Goal: Navigation & Orientation: Understand site structure

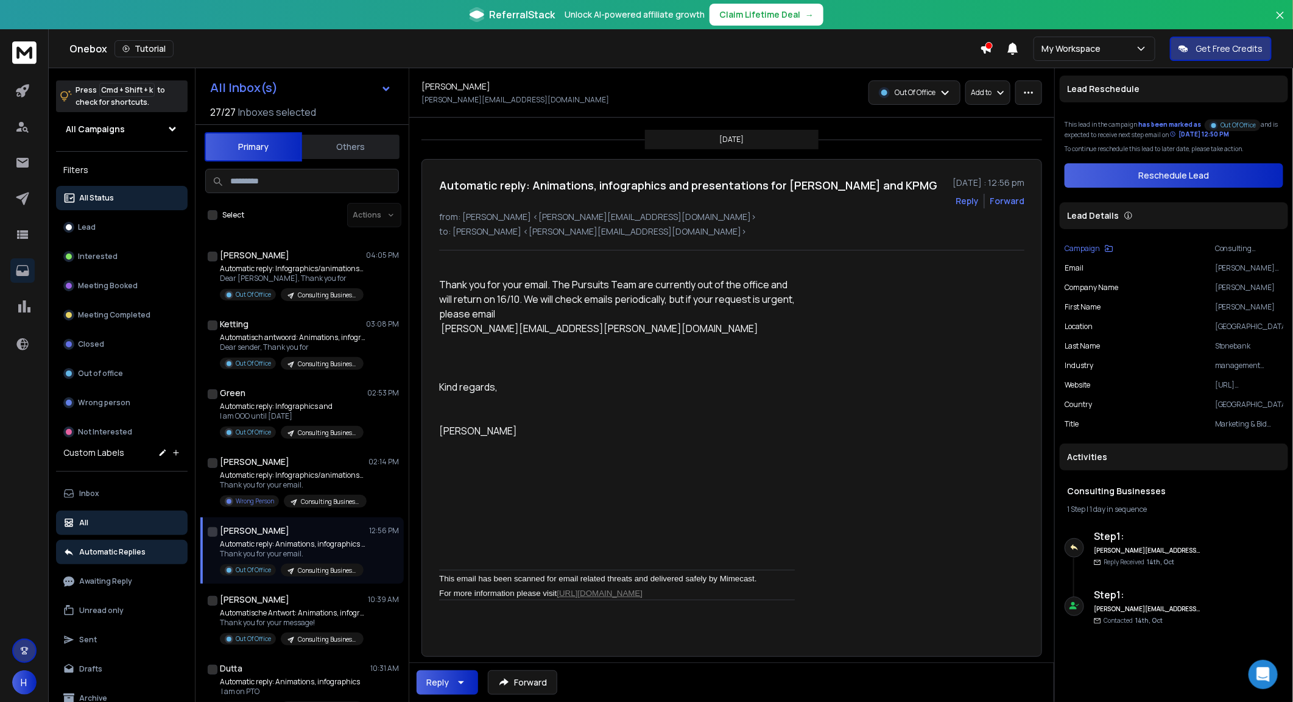
click at [98, 554] on p "Automatic Replies" at bounding box center [112, 552] width 66 height 10
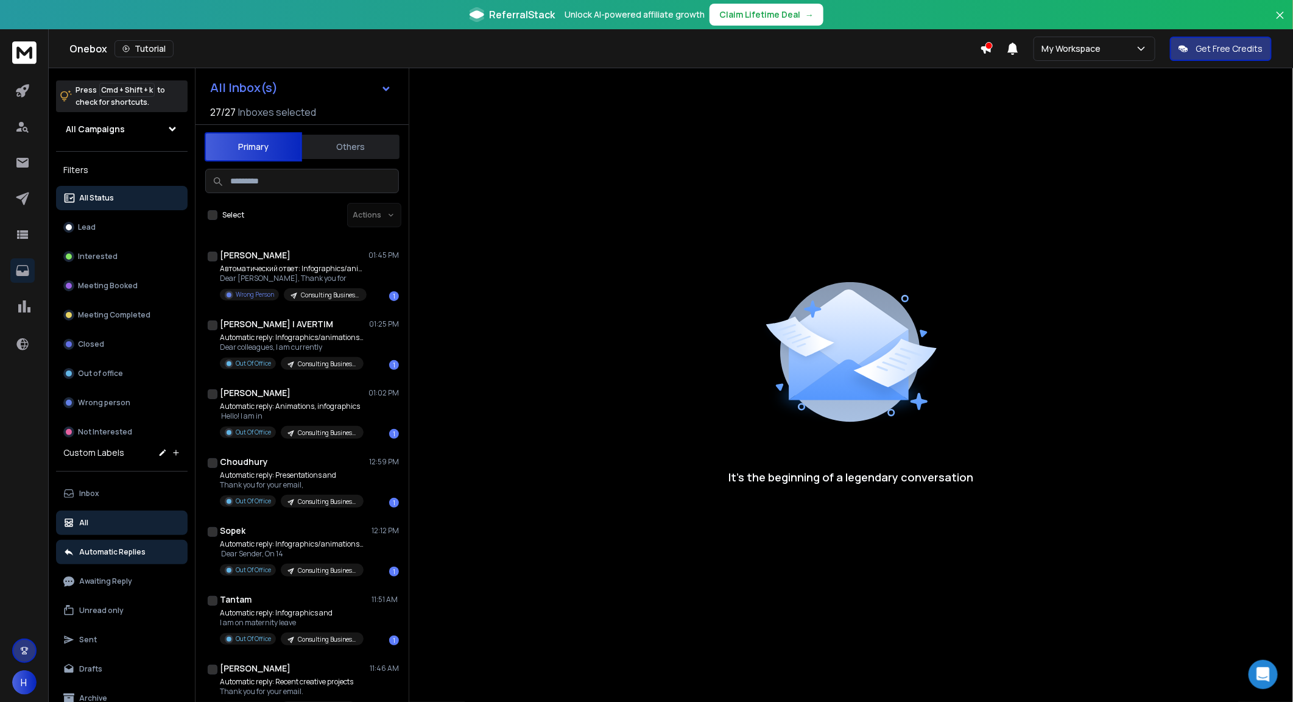
click at [88, 523] on button "All" at bounding box center [122, 522] width 132 height 24
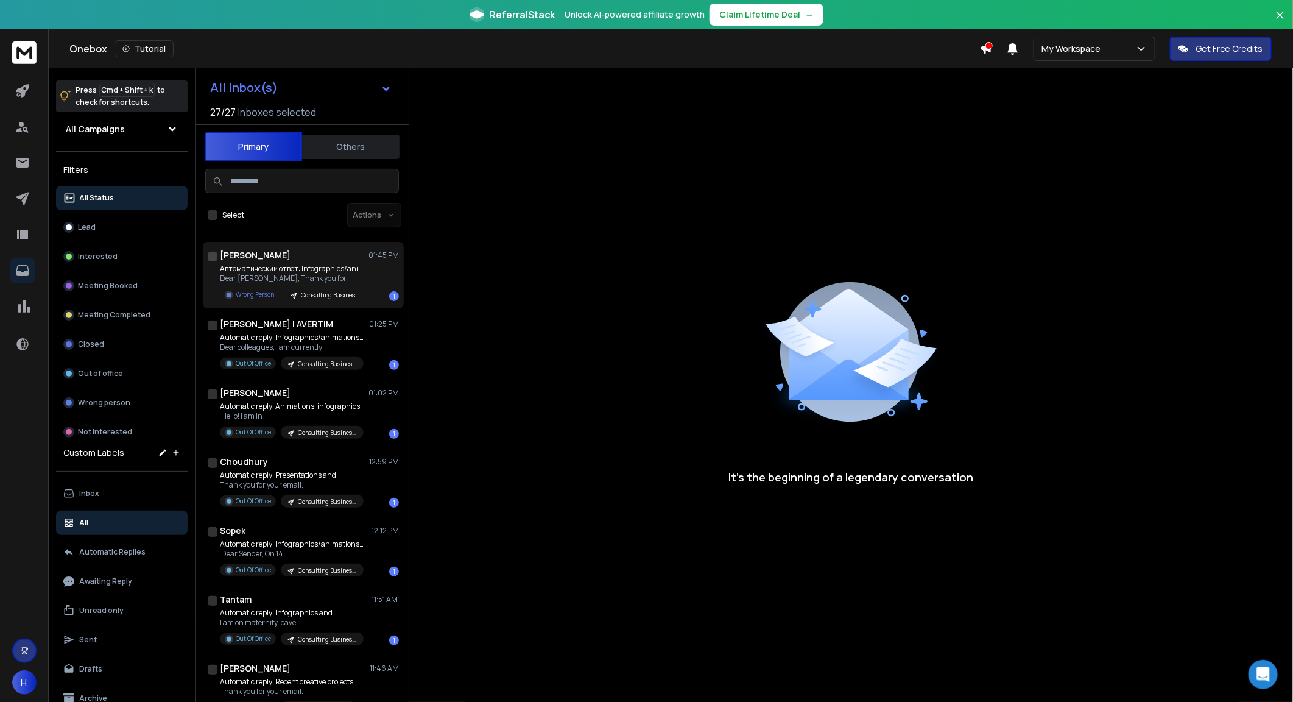
click at [261, 273] on p "Dear Sender, Thank you for" at bounding box center [293, 278] width 146 height 10
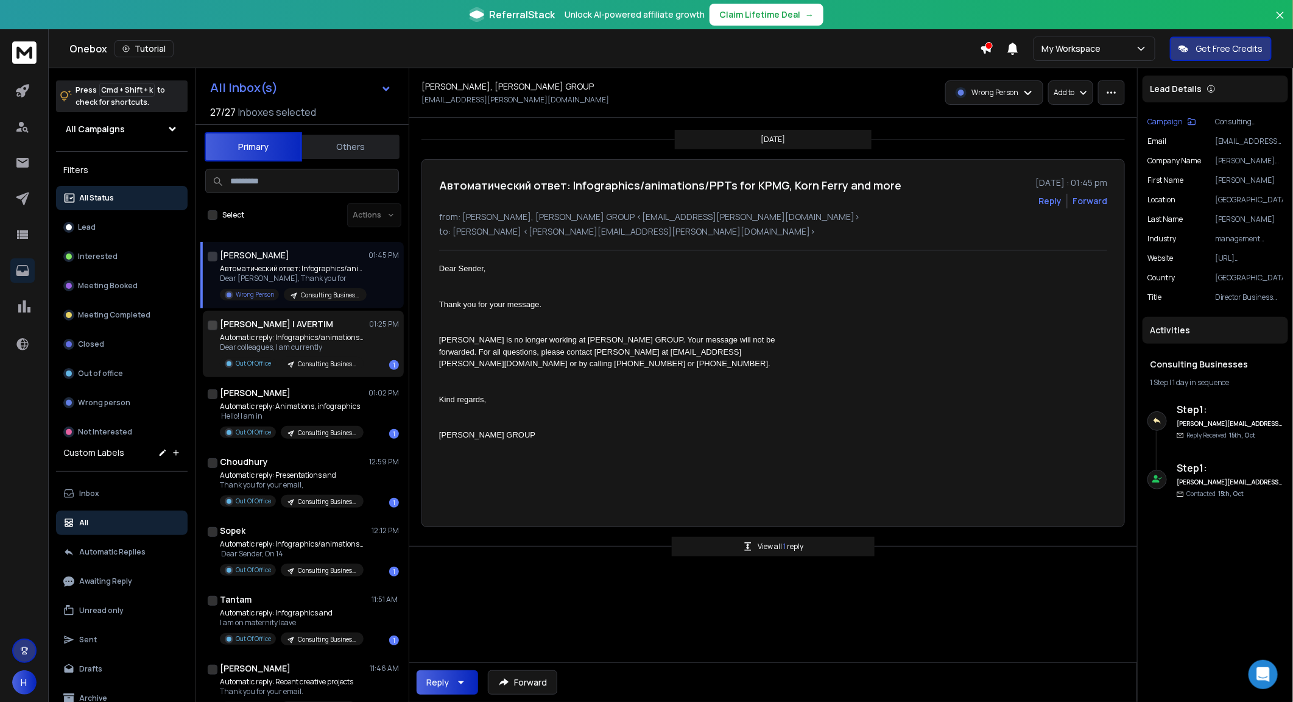
click at [269, 342] on p "Dear colleagues, I am currently" at bounding box center [293, 347] width 146 height 10
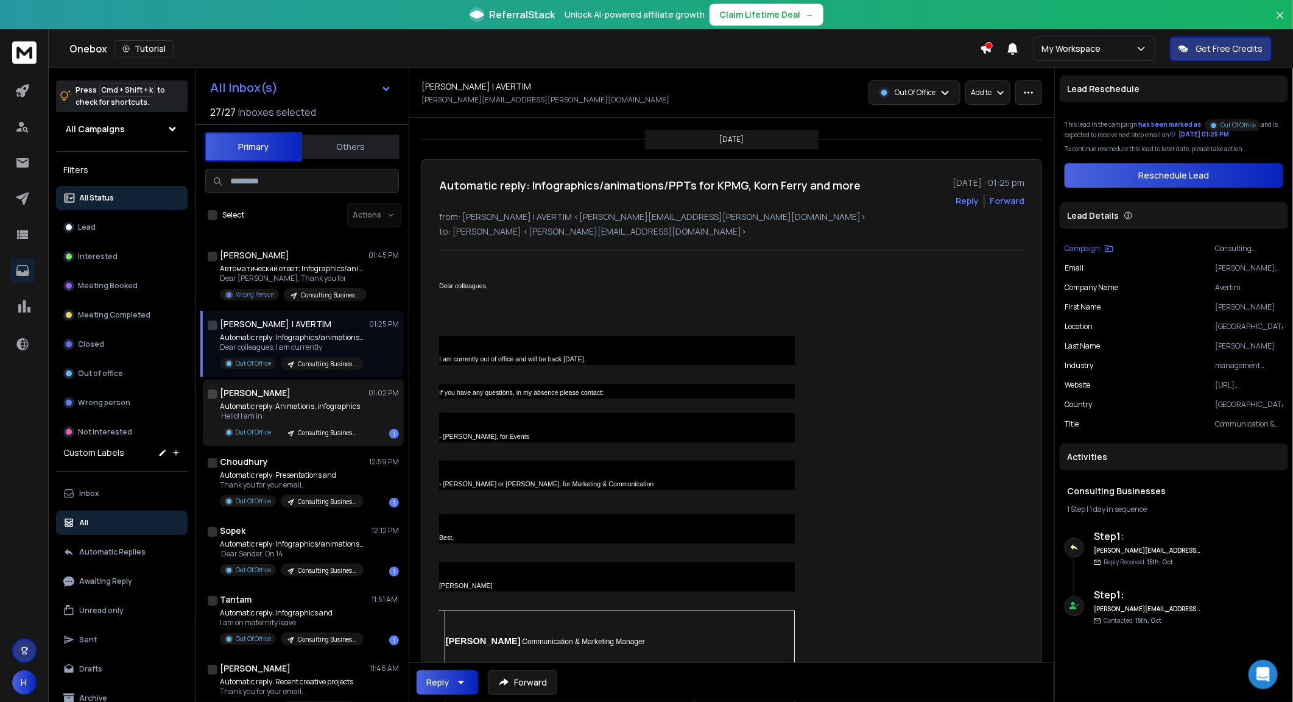
click at [271, 404] on p "Automatic reply: Animations, infographics" at bounding box center [292, 406] width 144 height 10
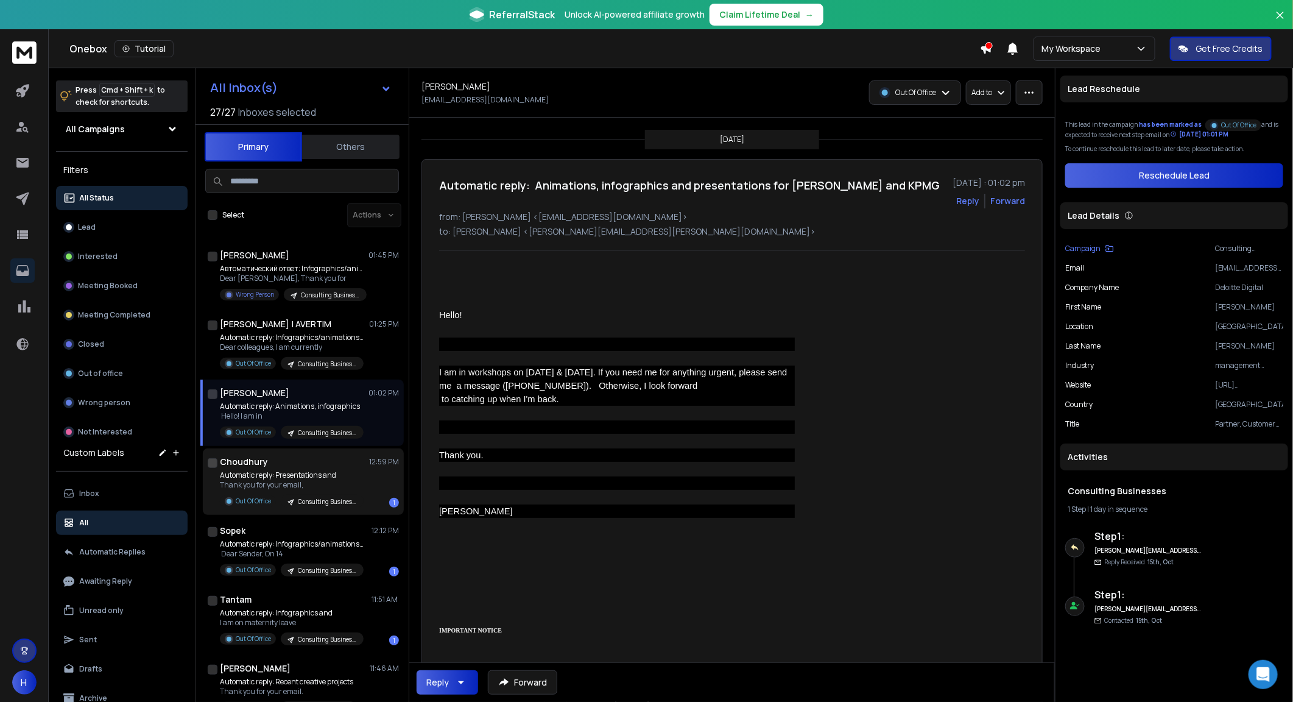
click at [275, 473] on p "Automatic reply: Presentations and" at bounding box center [292, 475] width 144 height 10
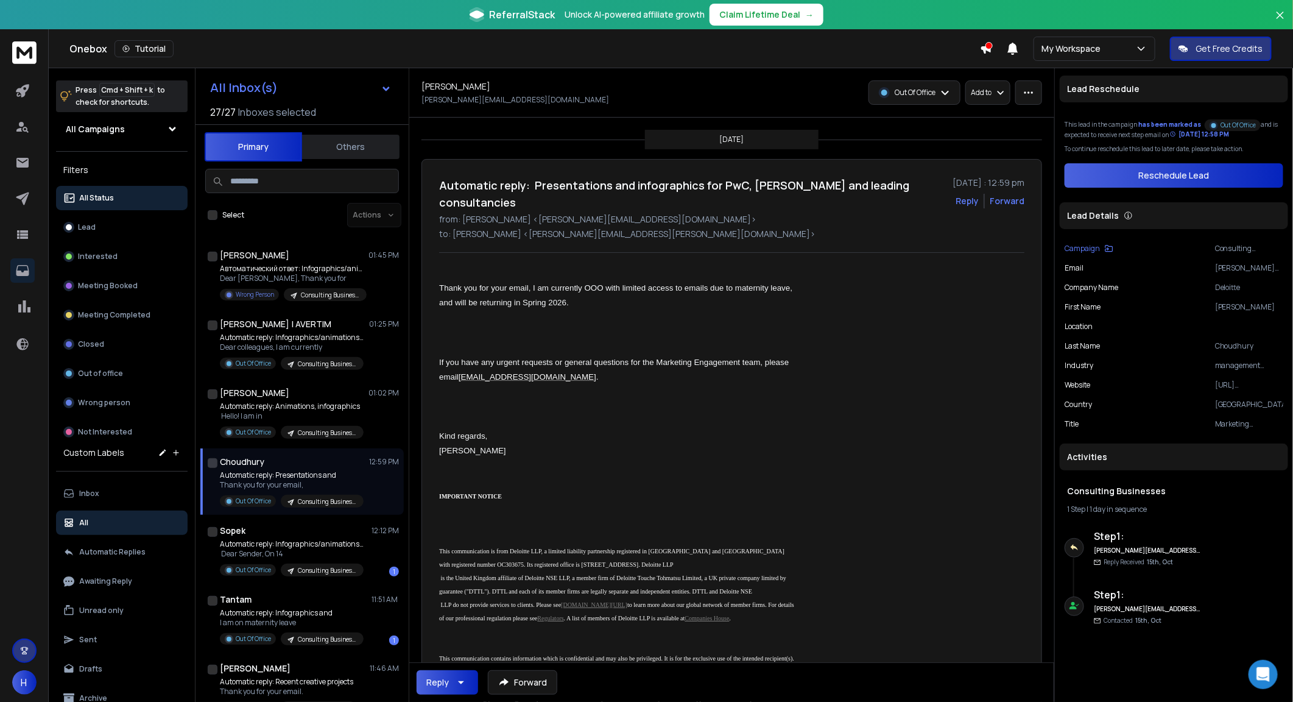
scroll to position [97, 0]
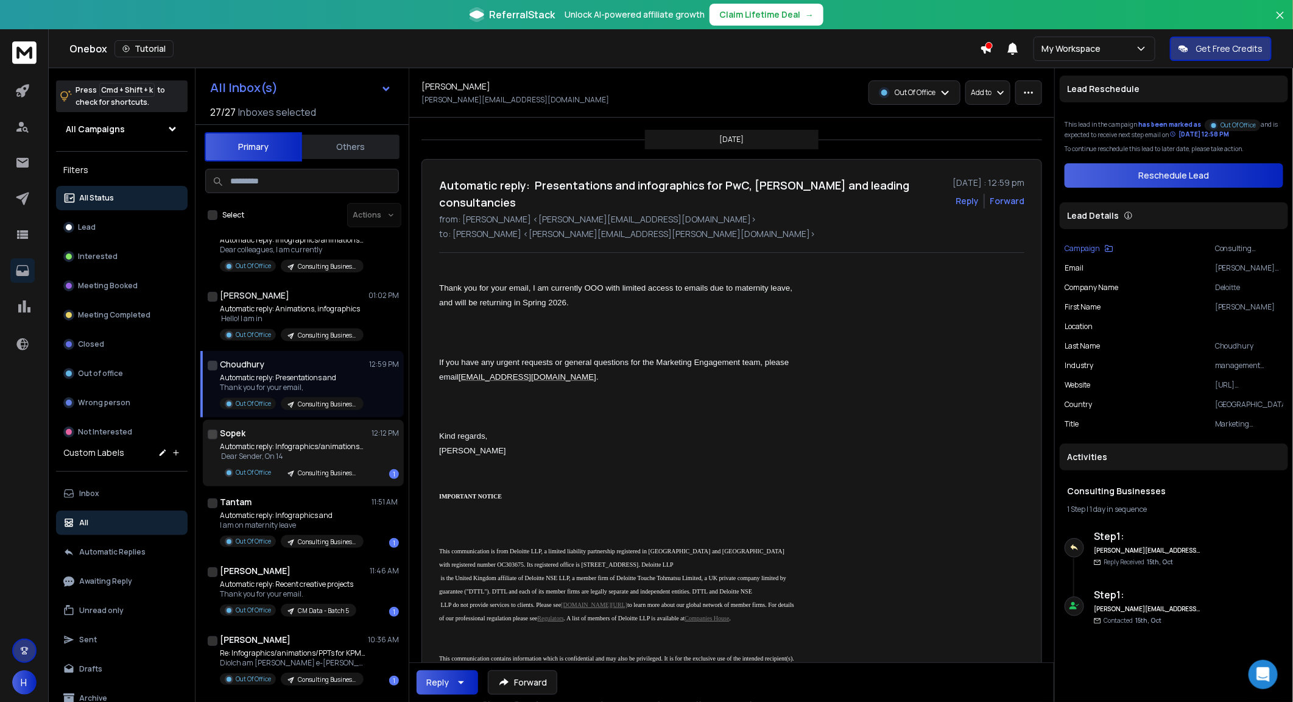
click at [265, 444] on p "Automatic reply: Infographics/animations/PPTs for" at bounding box center [293, 447] width 146 height 10
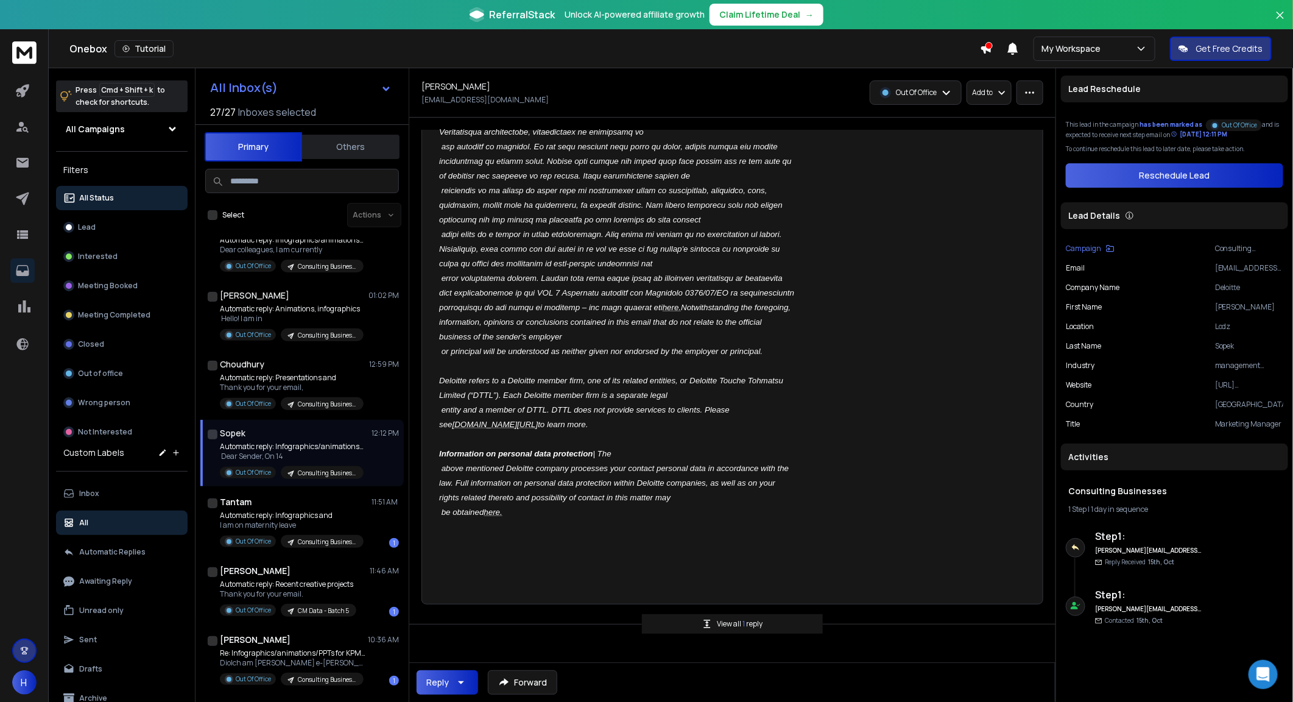
scroll to position [488, 0]
click at [736, 626] on p "View all 1 reply" at bounding box center [740, 624] width 46 height 10
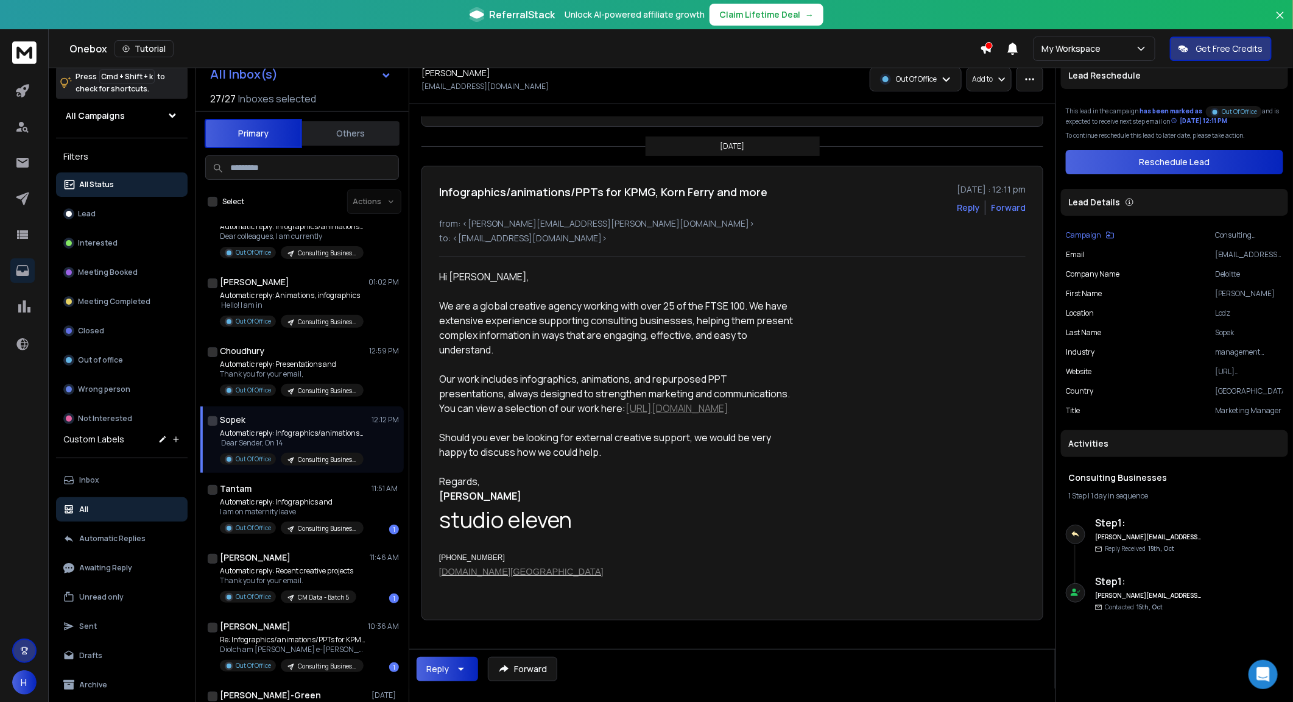
scroll to position [38, 0]
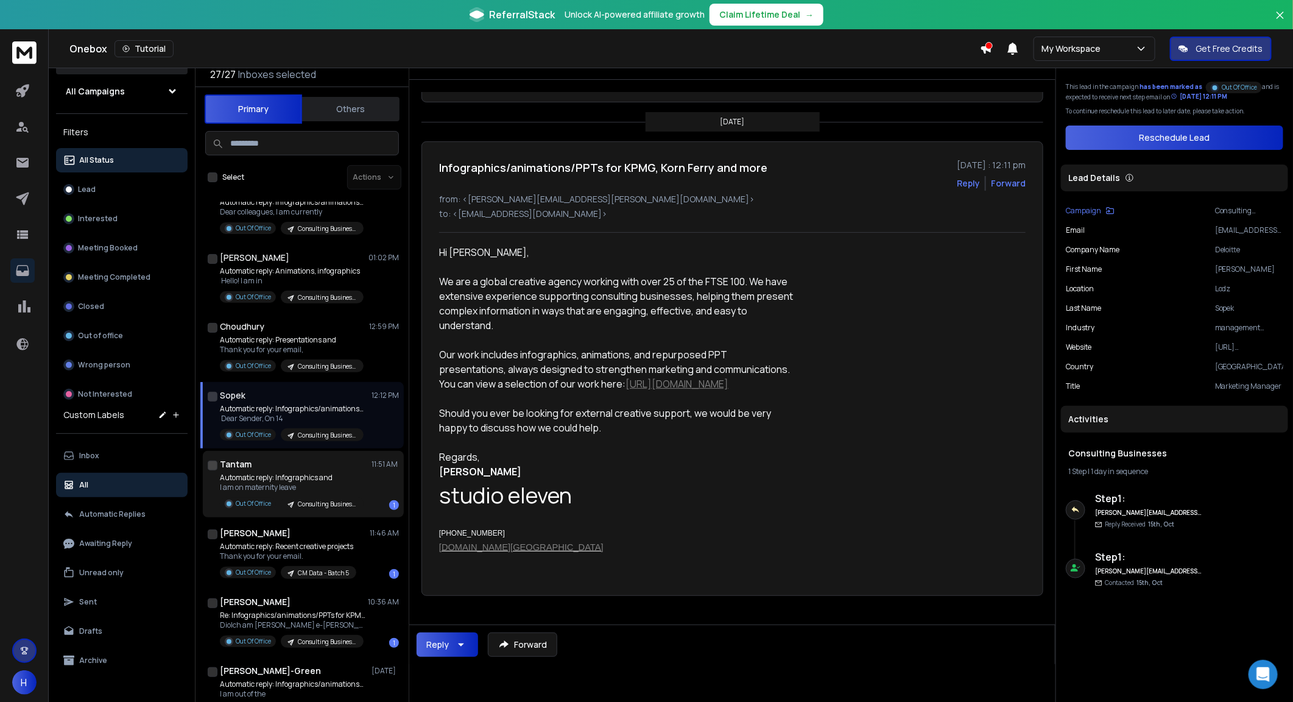
click at [286, 476] on p "Automatic reply: Infographics and" at bounding box center [292, 478] width 144 height 10
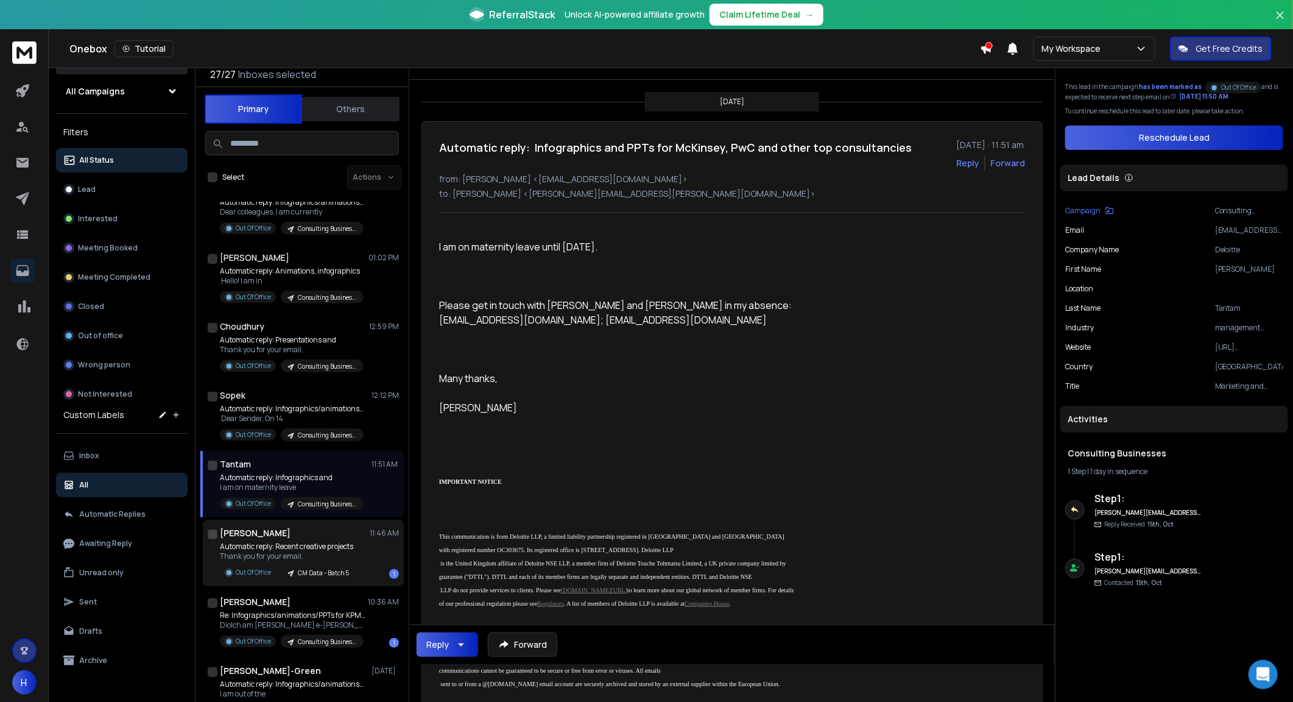
click at [266, 551] on p "Thank you for your email." at bounding box center [288, 556] width 136 height 10
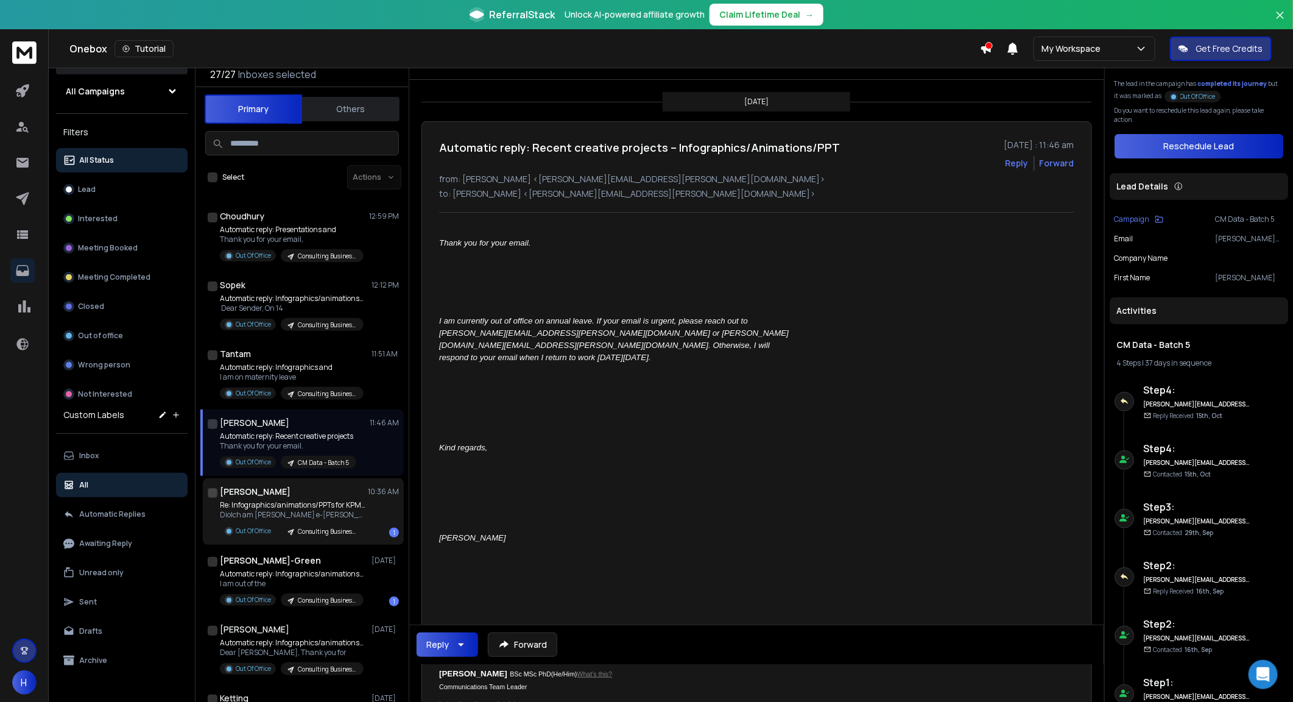
scroll to position [216, 0]
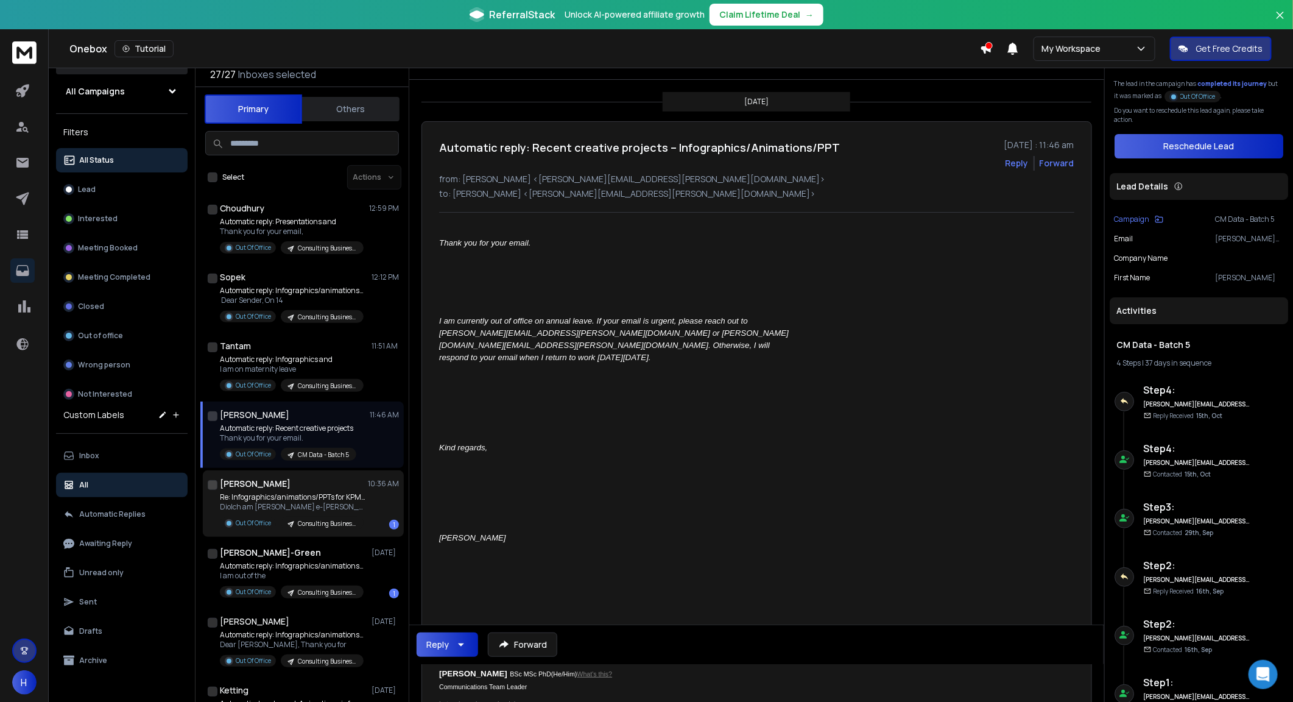
click at [287, 502] on p "Diolch am eich e-bost. Nid" at bounding box center [293, 507] width 146 height 10
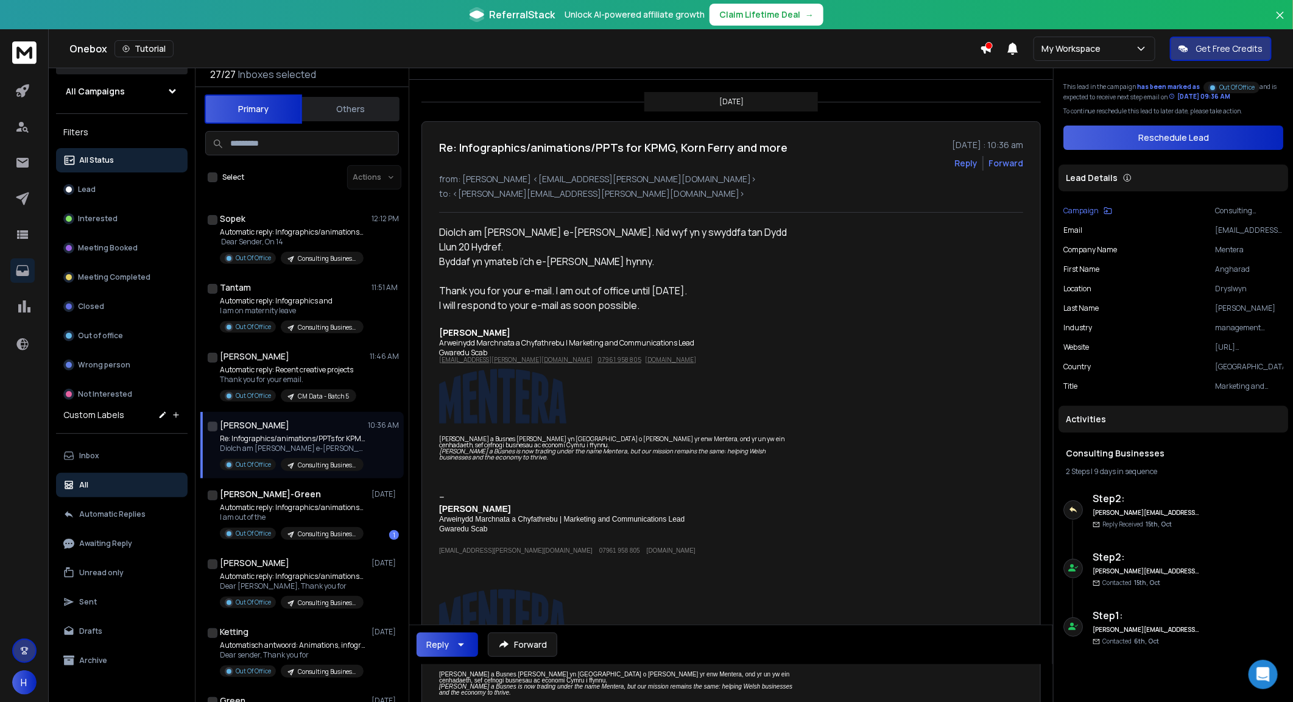
scroll to position [297, 0]
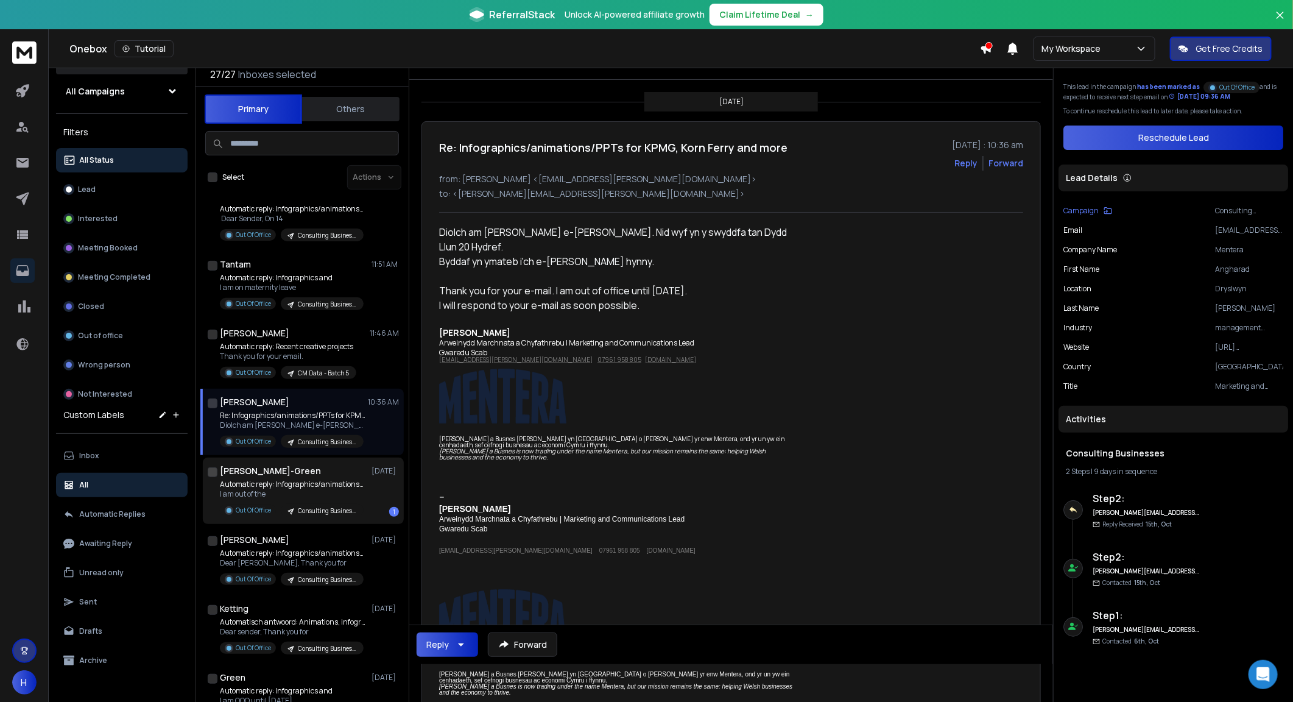
click at [272, 479] on p "Automatic reply: Infographics/animations/PPTs for KPMG," at bounding box center [293, 484] width 146 height 10
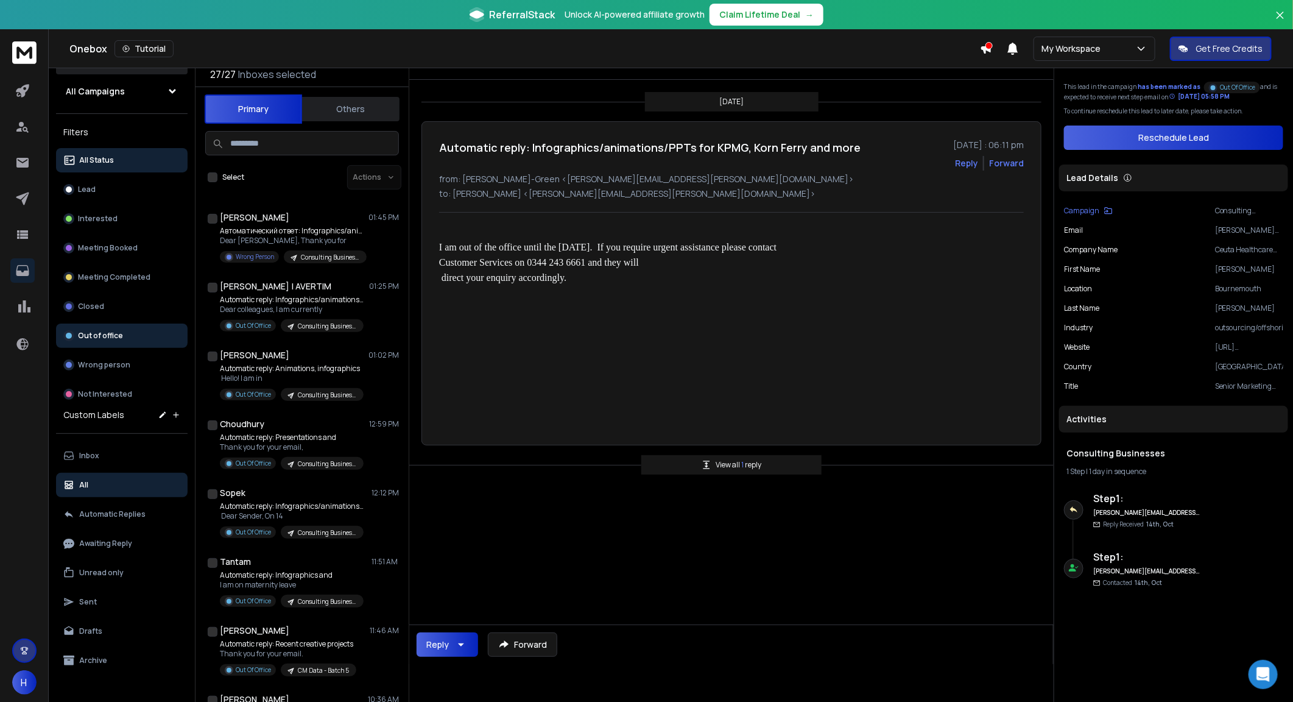
scroll to position [0, 0]
click at [88, 452] on p "Inbox" at bounding box center [89, 456] width 20 height 10
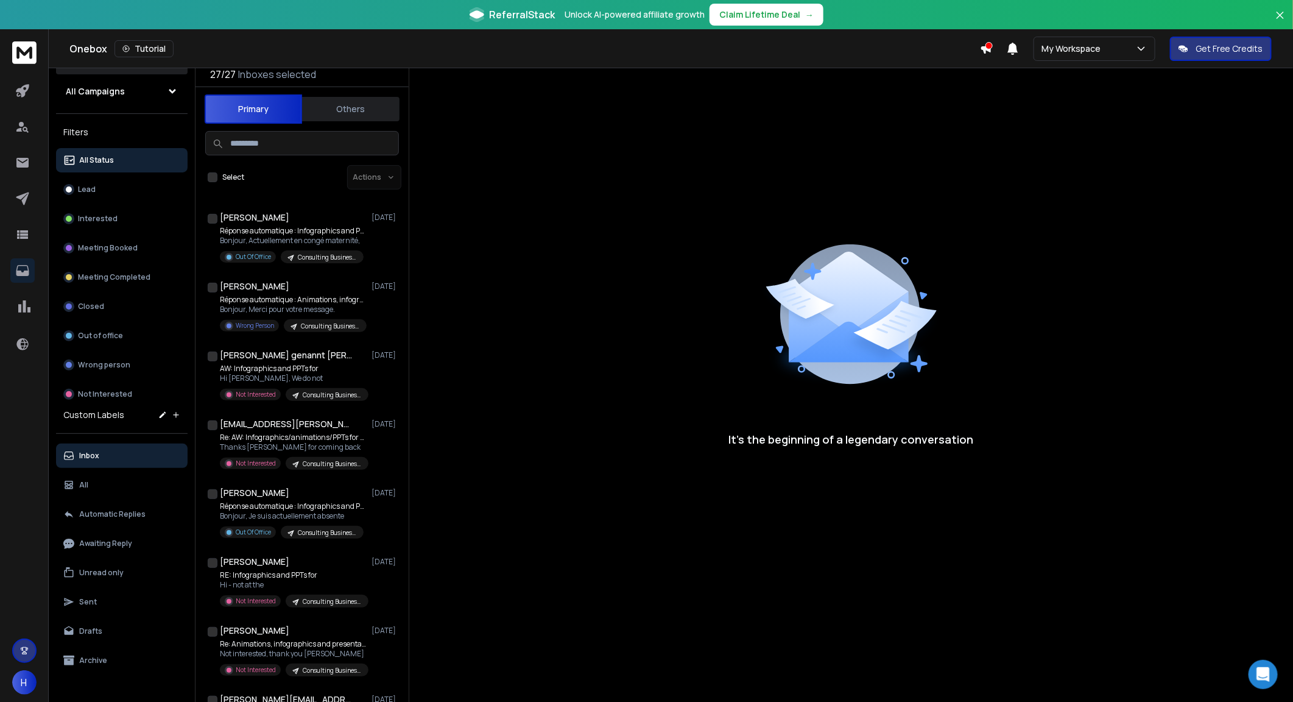
click at [87, 160] on p "All Status" at bounding box center [96, 160] width 35 height 10
click at [85, 482] on p "All" at bounding box center [83, 485] width 9 height 10
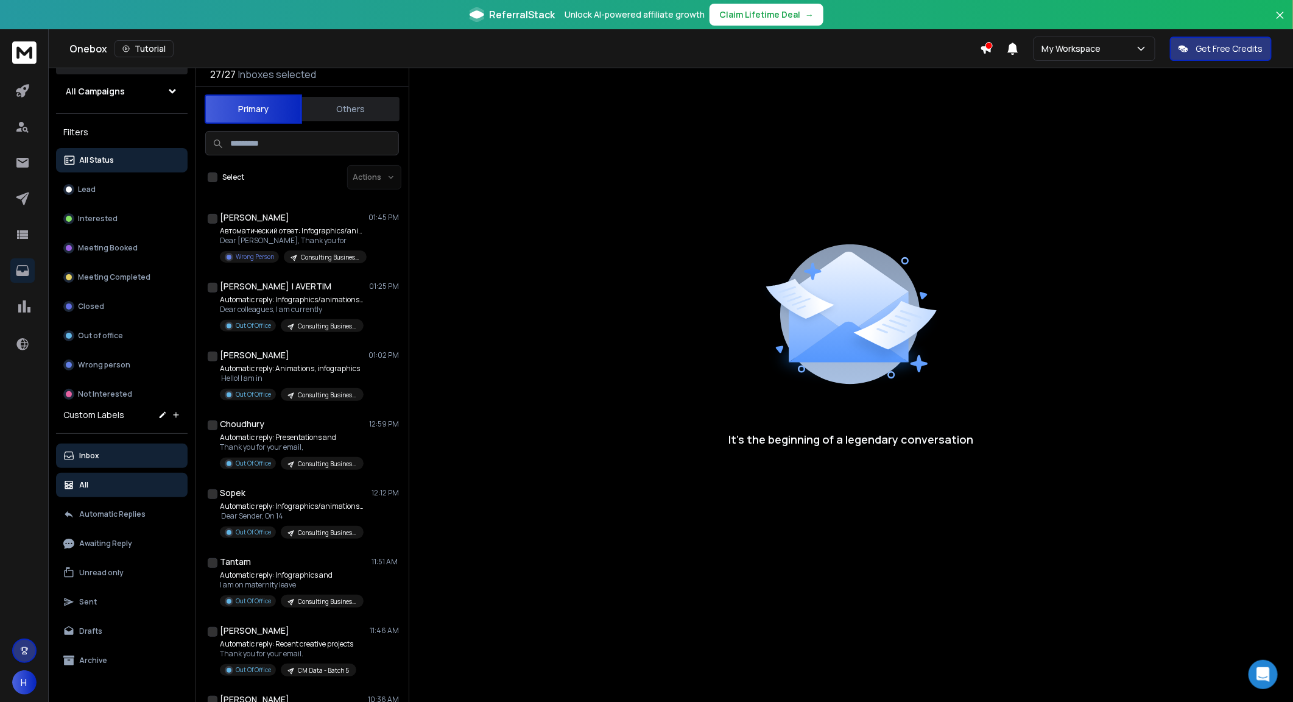
click at [91, 459] on p "Inbox" at bounding box center [89, 456] width 20 height 10
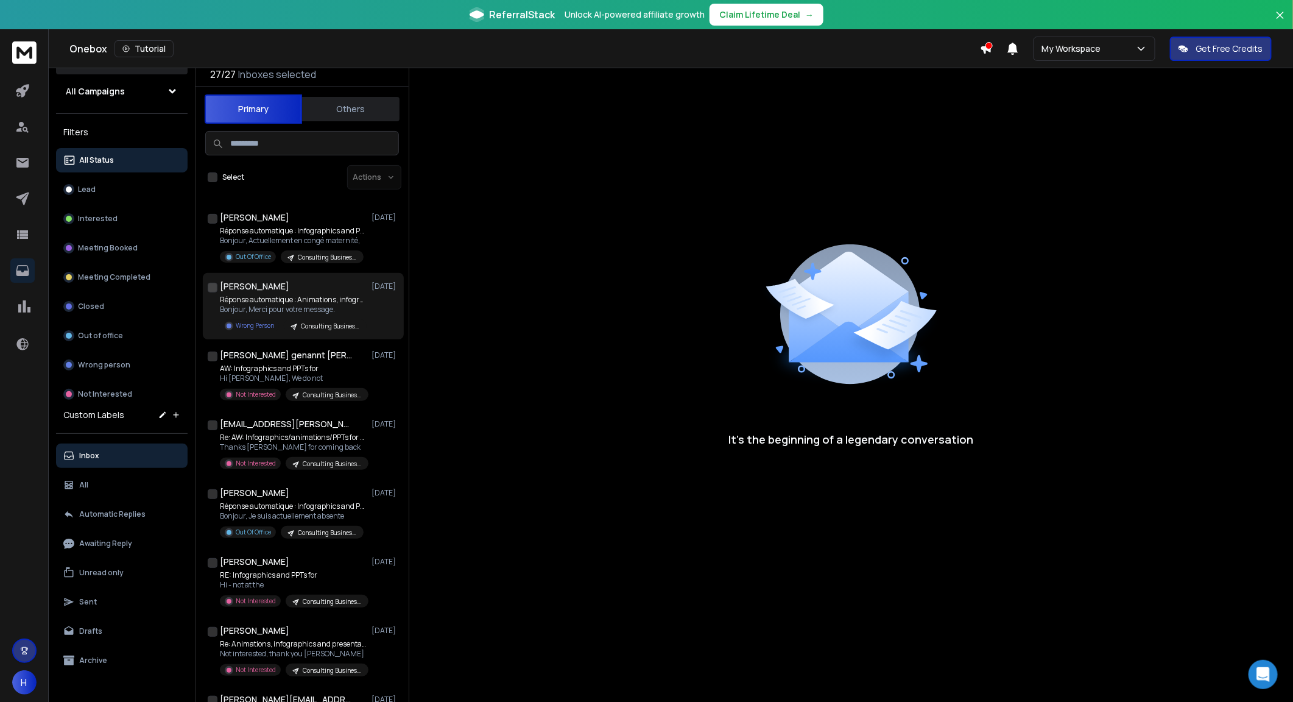
scroll to position [5, 0]
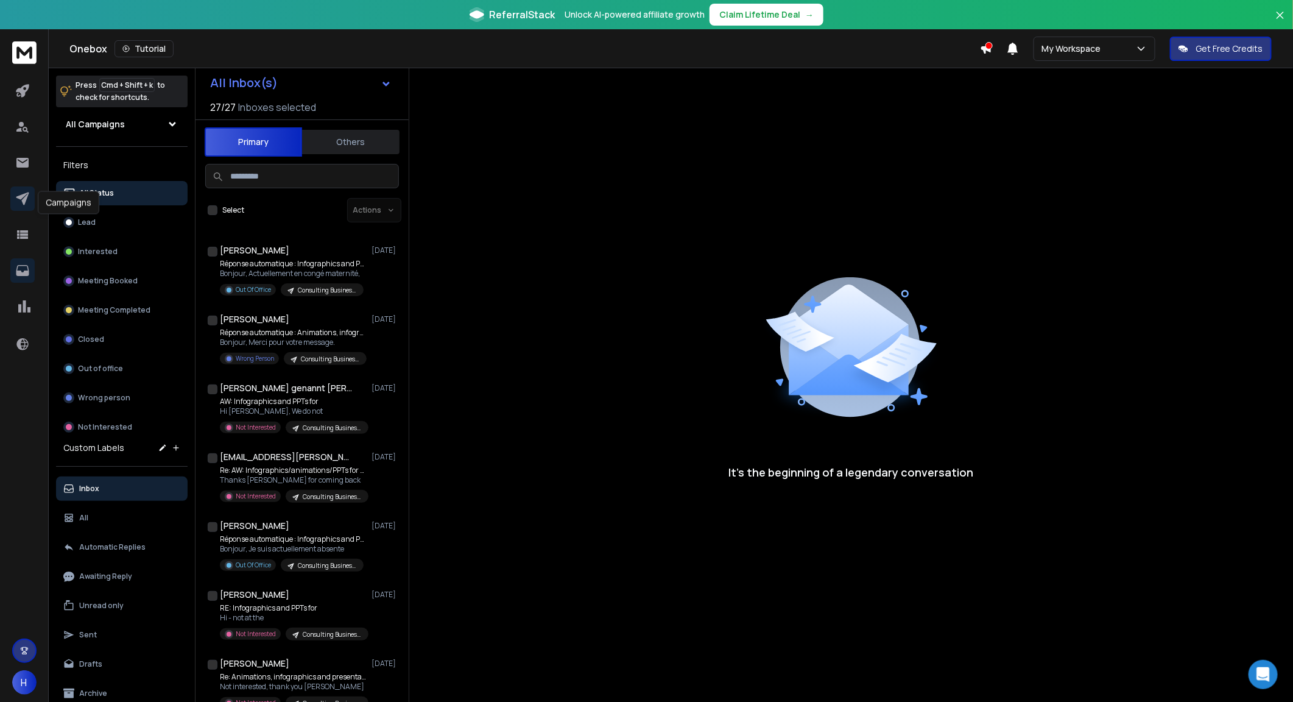
click at [26, 202] on icon at bounding box center [22, 198] width 13 height 13
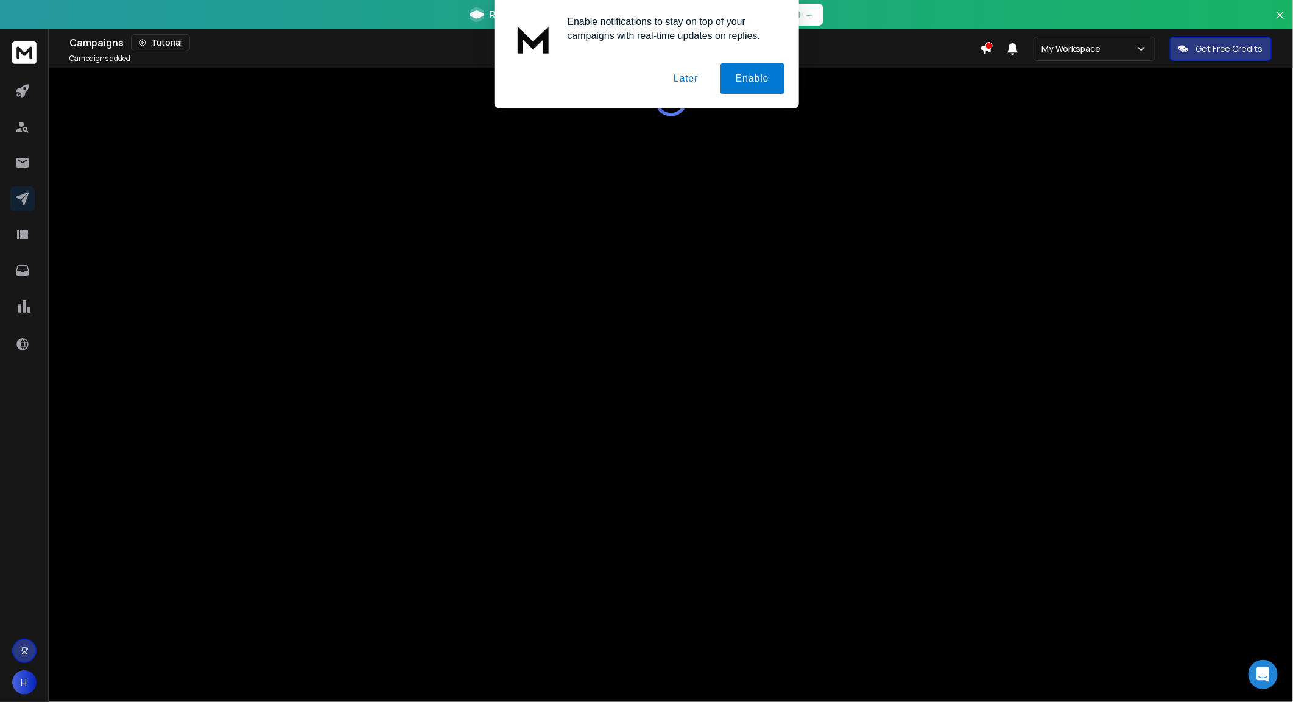
click at [685, 79] on button "Later" at bounding box center [685, 78] width 55 height 30
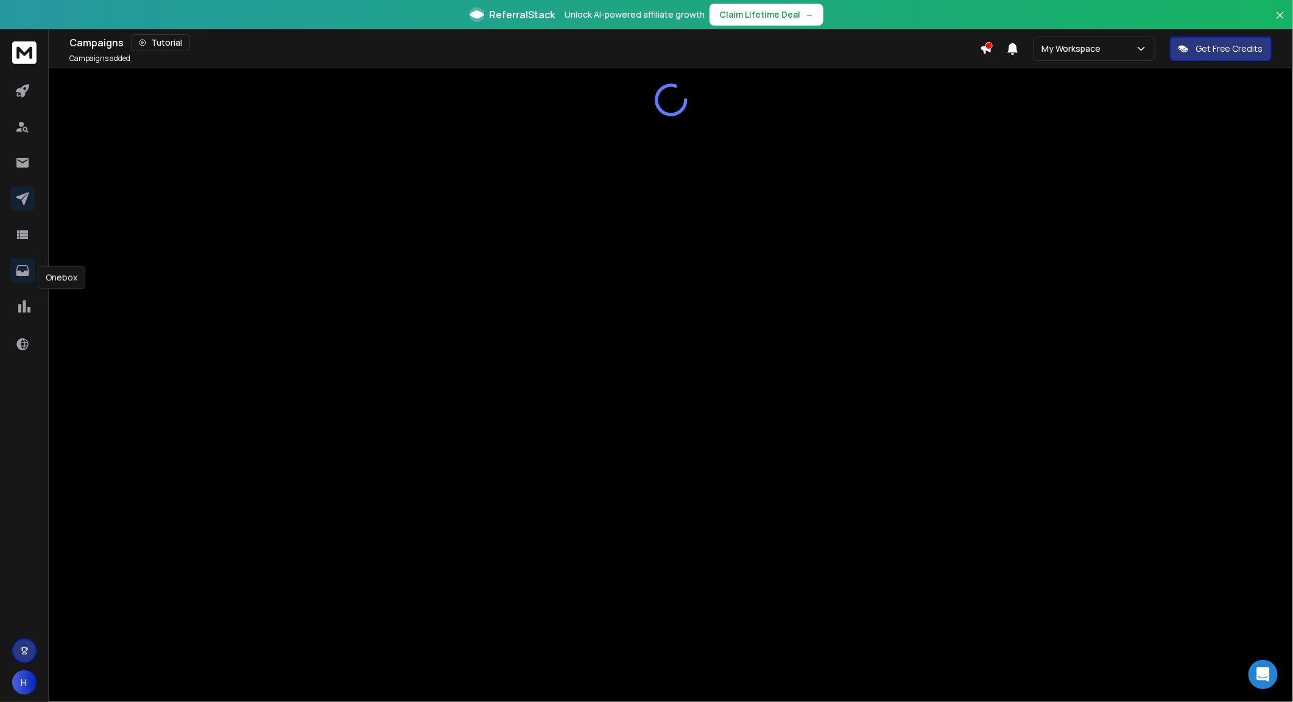
click at [18, 276] on icon at bounding box center [22, 270] width 13 height 11
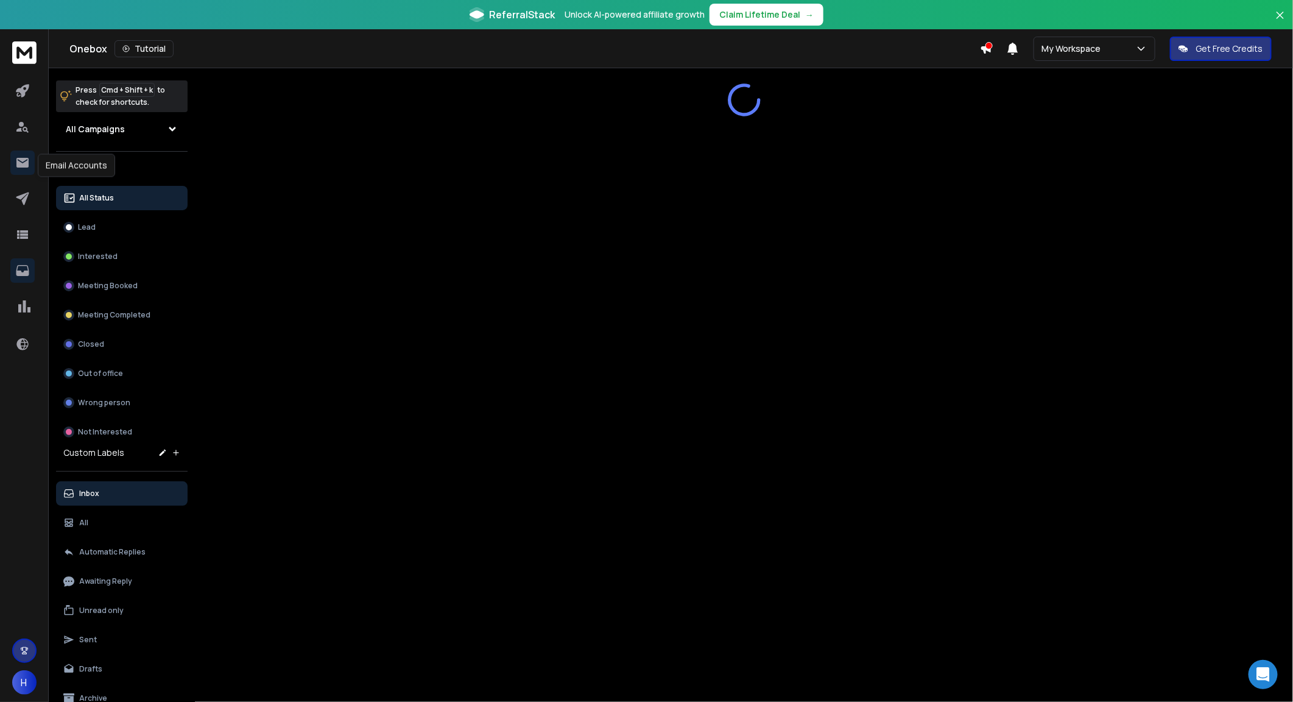
click at [23, 166] on icon at bounding box center [22, 163] width 12 height 10
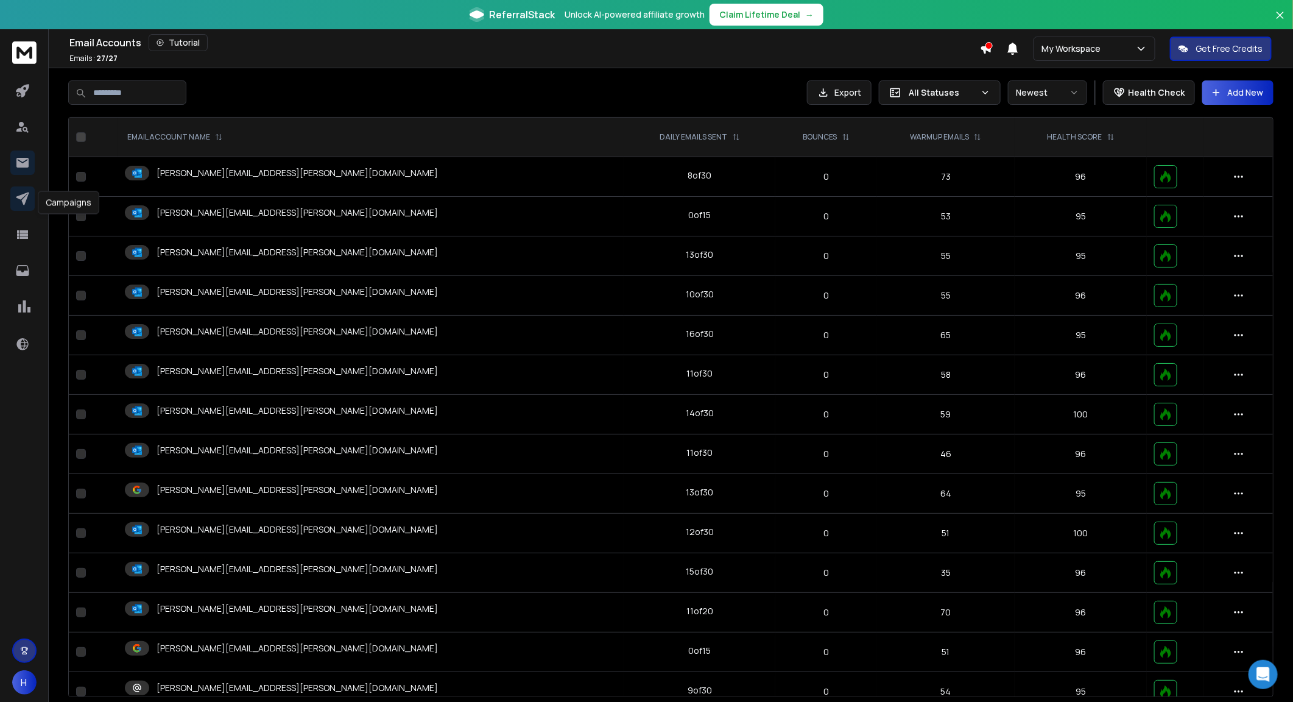
click at [25, 202] on icon at bounding box center [22, 198] width 13 height 13
